Goal: Navigation & Orientation: Find specific page/section

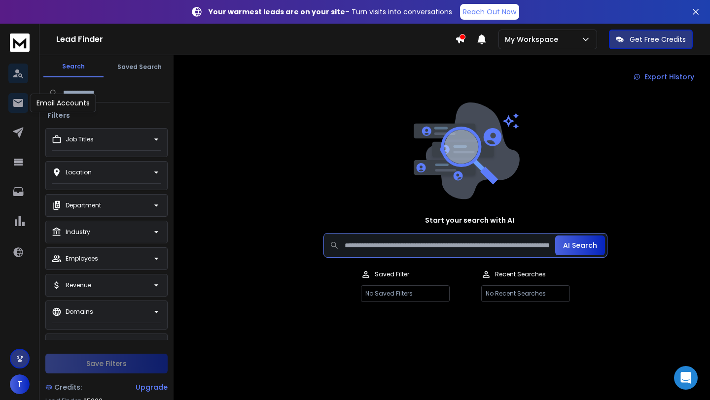
click at [20, 107] on icon at bounding box center [18, 103] width 12 height 12
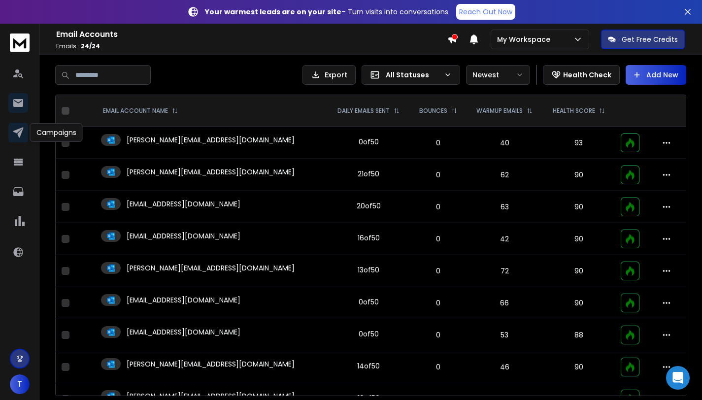
click at [15, 131] on icon at bounding box center [18, 132] width 10 height 10
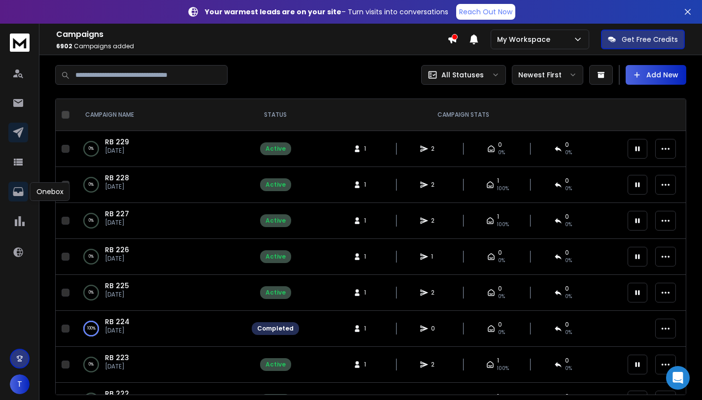
click at [23, 199] on link at bounding box center [18, 192] width 20 height 20
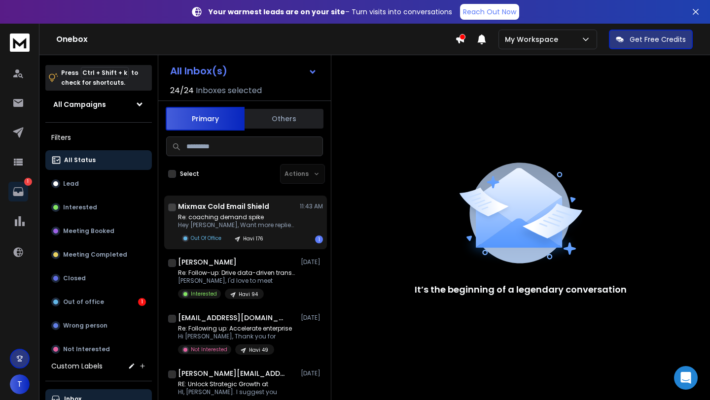
click at [253, 219] on p "Re: coaching demand spike" at bounding box center [237, 217] width 118 height 8
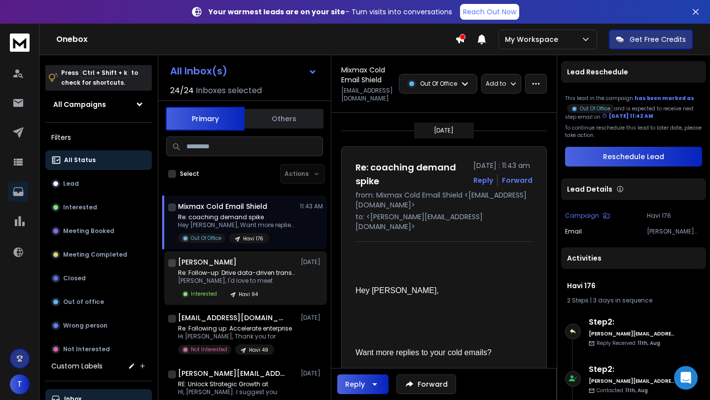
click at [219, 271] on p "Re: Follow-up: Drive data-driven transformation" at bounding box center [237, 273] width 118 height 8
